Goal: Communication & Community: Answer question/provide support

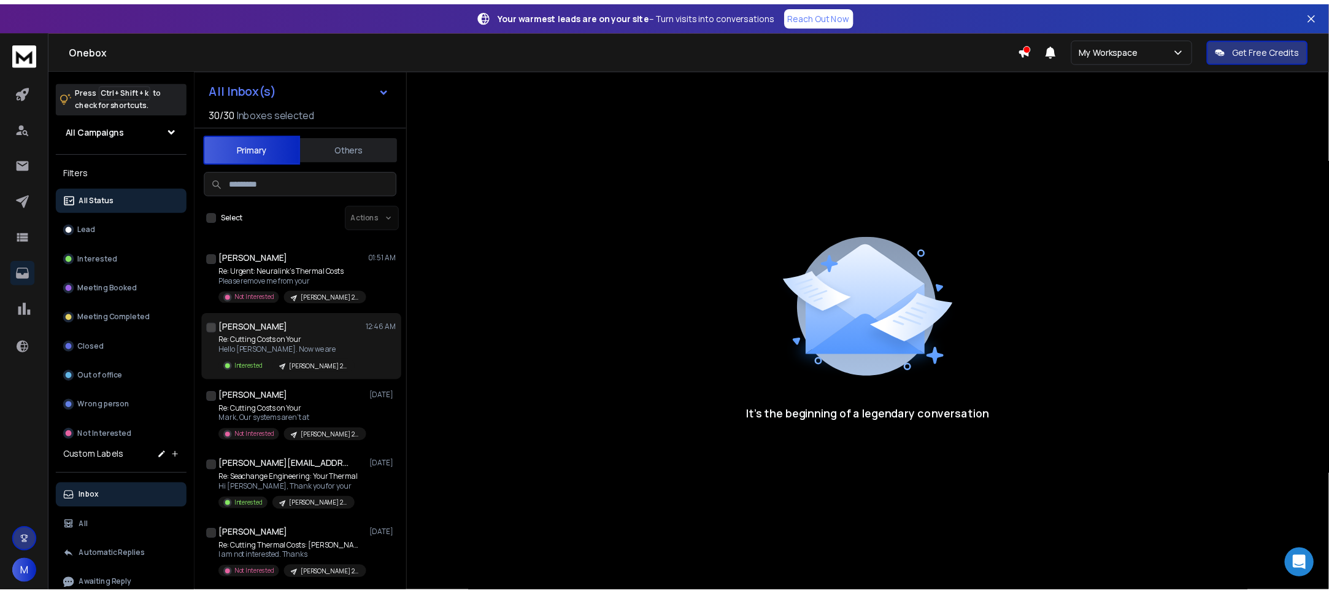
scroll to position [37, 0]
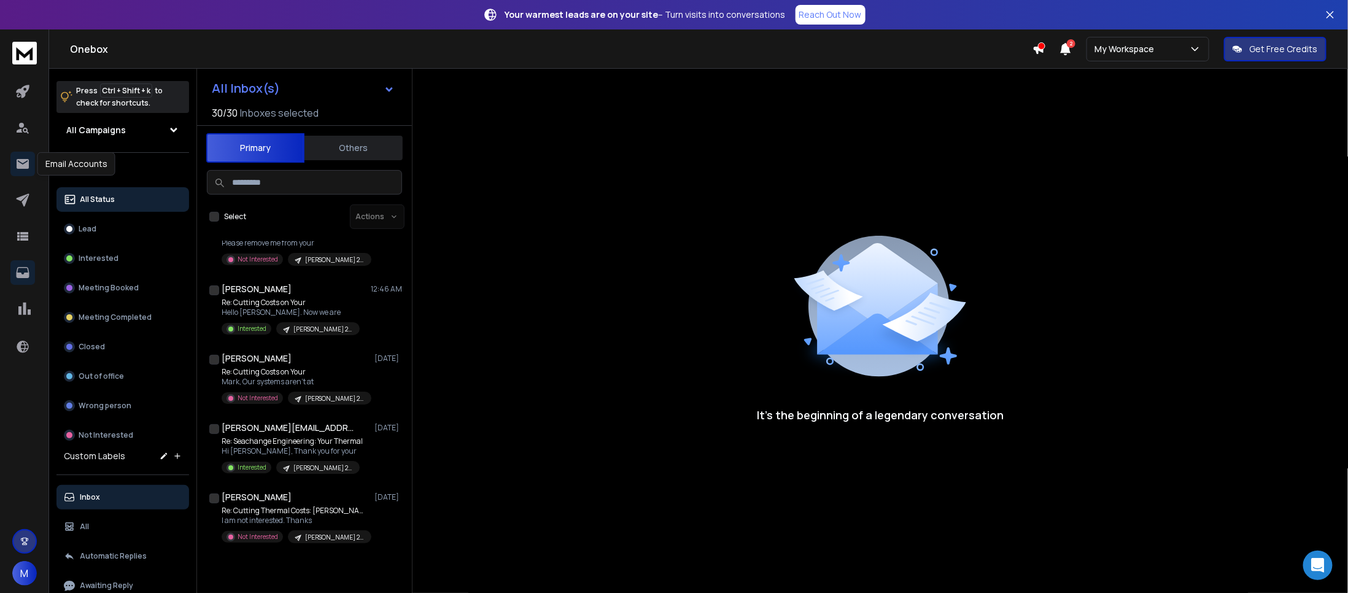
click at [18, 169] on icon at bounding box center [22, 163] width 15 height 15
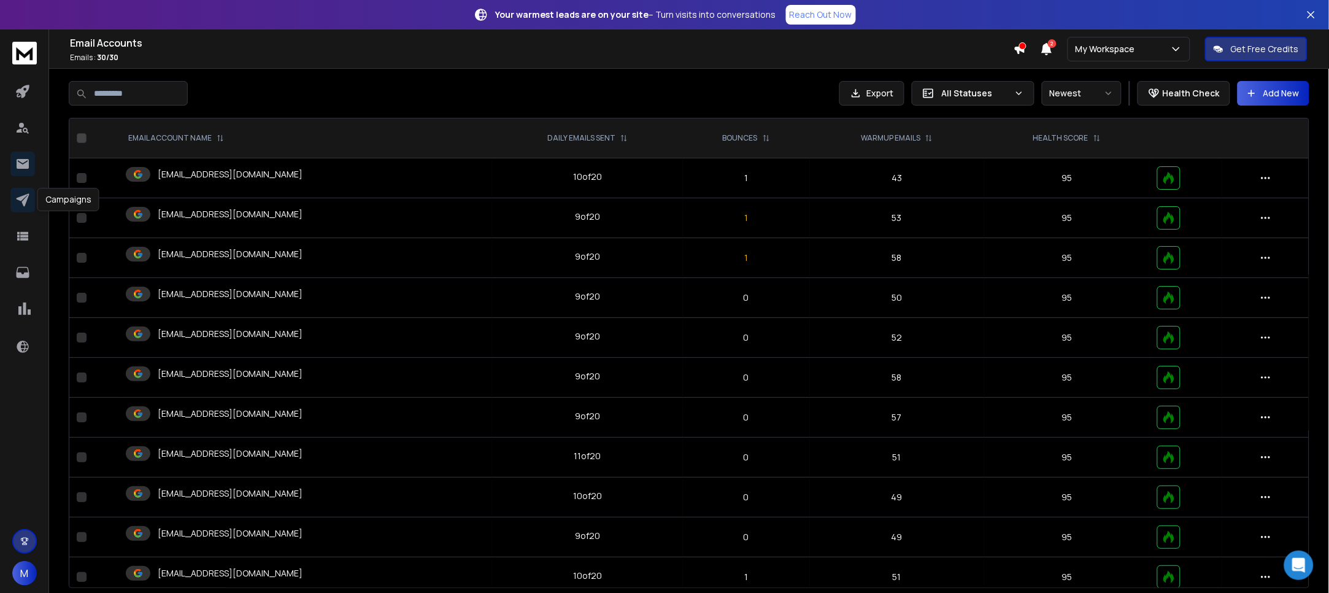
click at [20, 206] on icon at bounding box center [22, 200] width 15 height 15
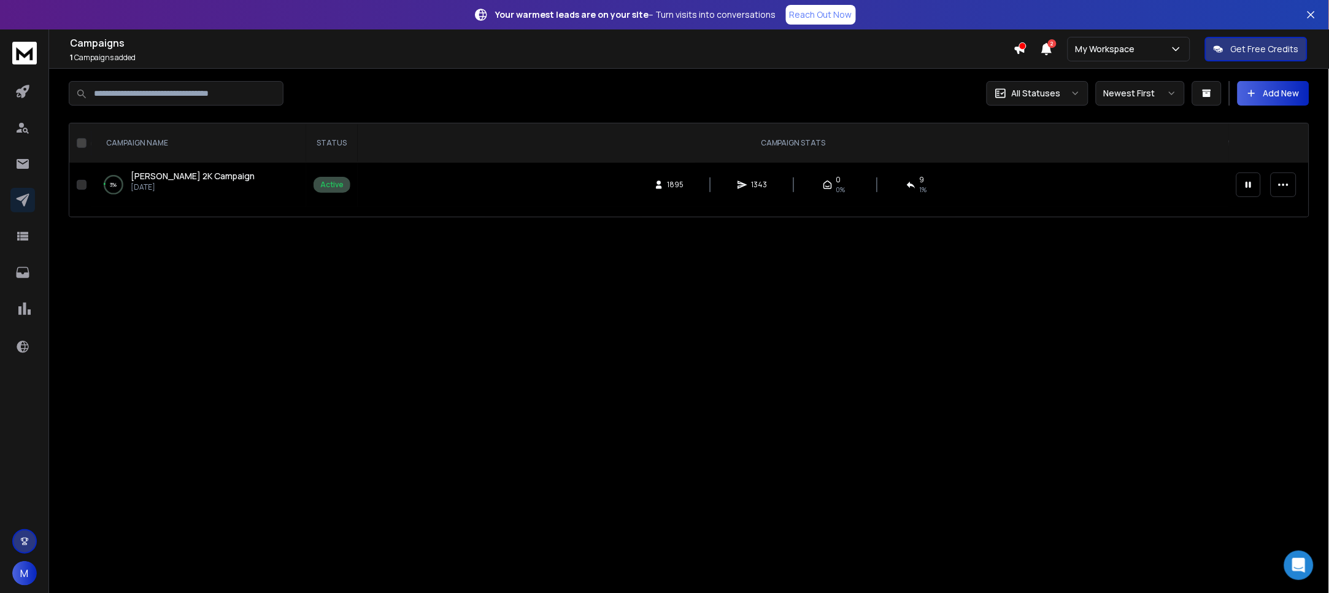
click at [177, 171] on span "[PERSON_NAME] 2K Campaign" at bounding box center [193, 176] width 124 height 12
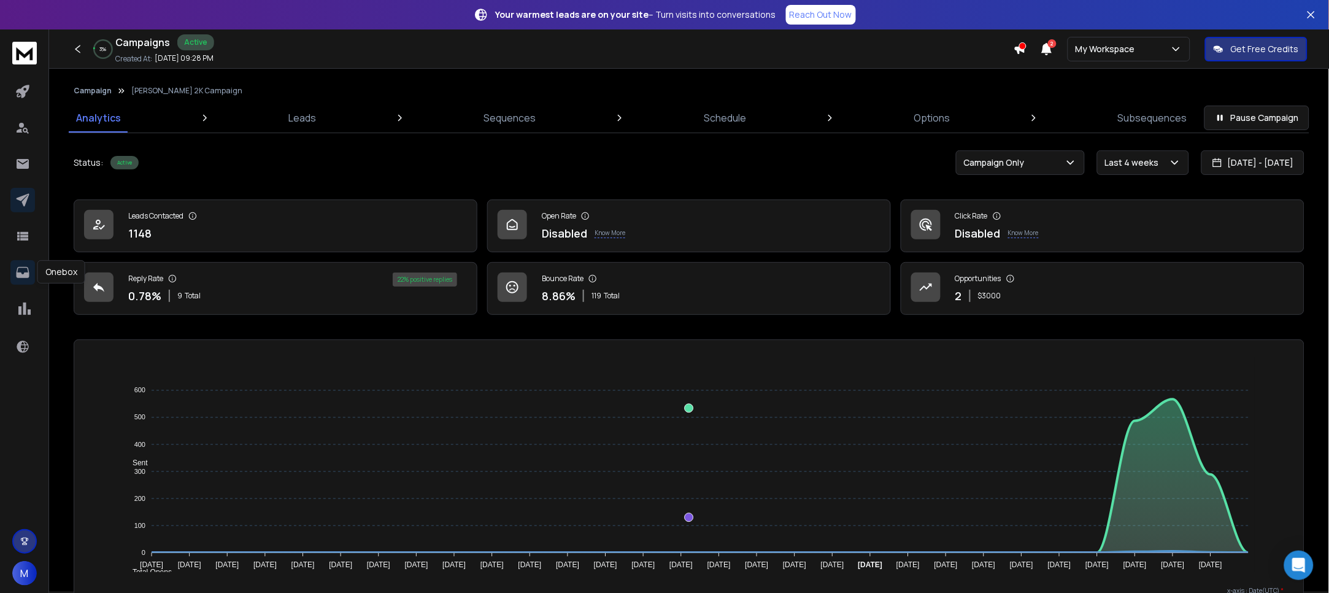
click at [17, 260] on link at bounding box center [22, 272] width 25 height 25
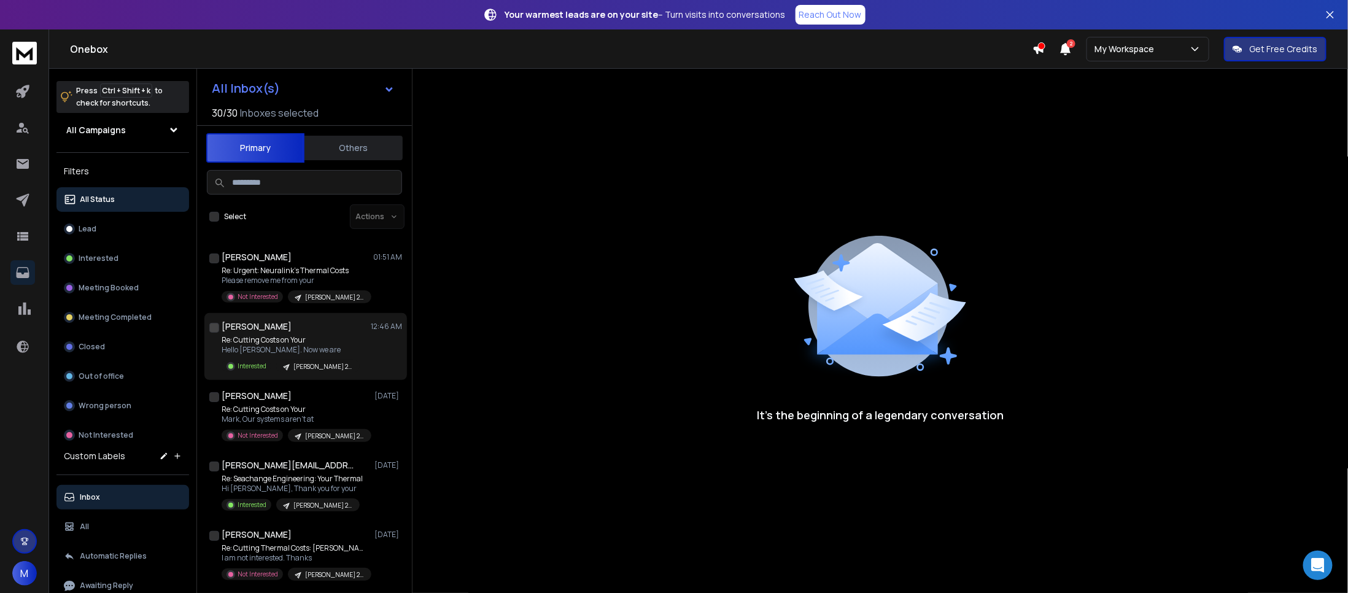
click at [316, 342] on p "Re: Cutting Costs on Your" at bounding box center [291, 340] width 138 height 10
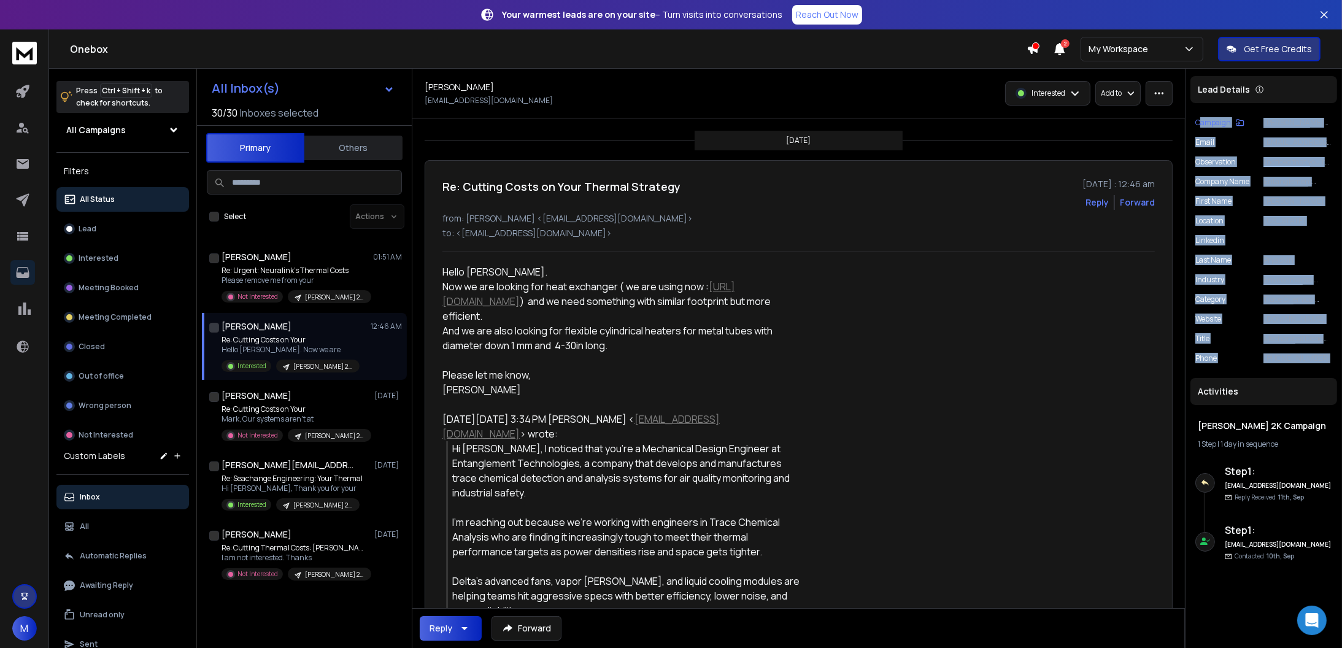
drag, startPoint x: 1218, startPoint y: 136, endPoint x: 1322, endPoint y: 360, distance: 246.5
click at [1322, 360] on div "Campaign [PERSON_NAME] 2K Campaign Email [EMAIL_ADDRESS][DOMAIN_NAME] observati…" at bounding box center [1264, 240] width 147 height 275
copy div "ampaign [PERSON_NAME] 2K Campaign Email [EMAIL_ADDRESS][DOMAIN_NAME] observatio…"
drag, startPoint x: 434, startPoint y: 263, endPoint x: 606, endPoint y: 386, distance: 211.2
click at [606, 386] on div "Re: Cutting Costs on Your Thermal Strategy [DATE] : 12:46 am Reply Forward from…" at bounding box center [799, 520] width 748 height 721
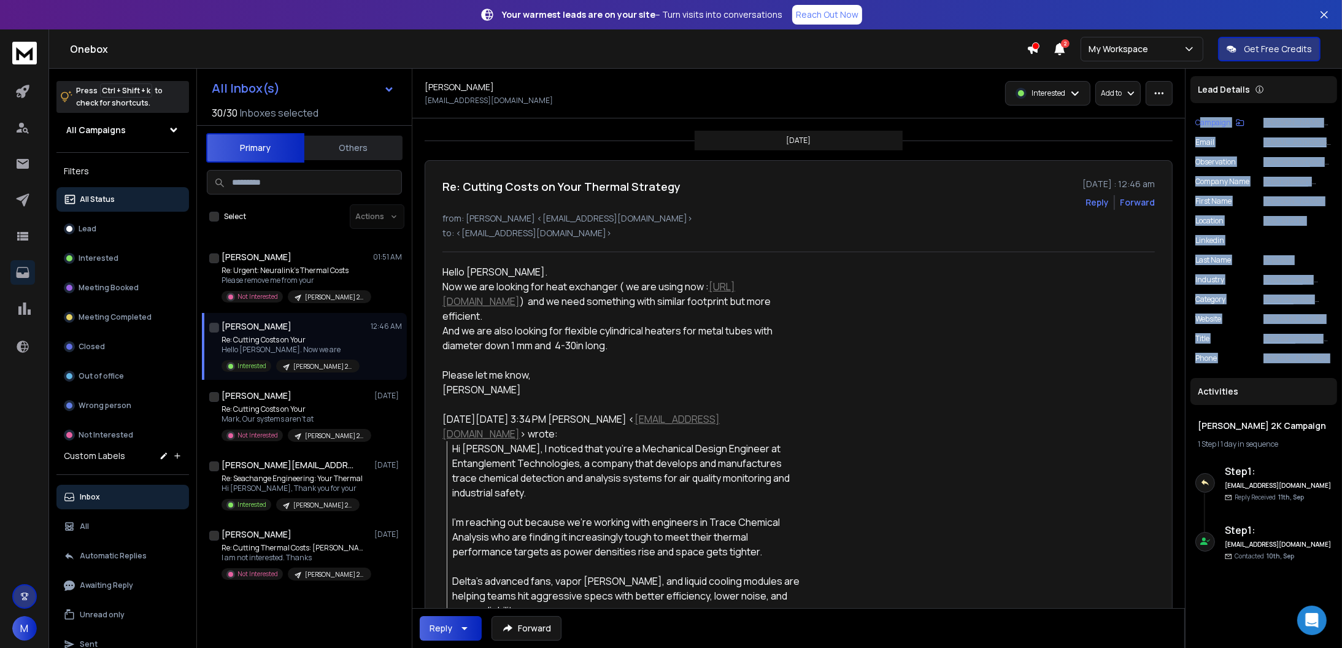
copy div "Hello [PERSON_NAME]. Now we are looking for heat exchanger ( we are using now :…"
